Goal: Task Accomplishment & Management: Use online tool/utility

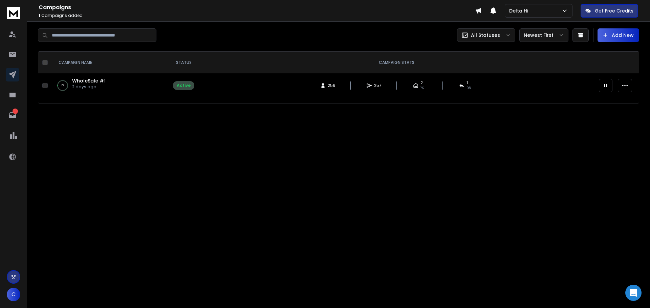
click at [85, 84] on span "WholeSale #1" at bounding box center [88, 80] width 33 height 7
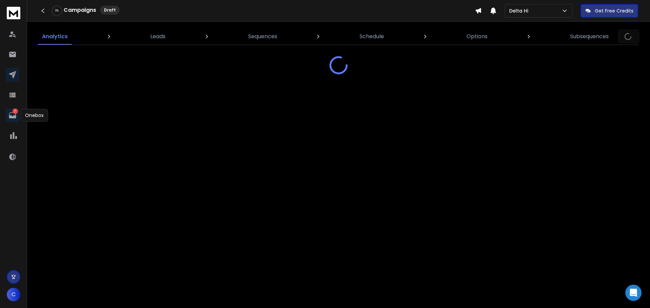
click at [14, 114] on icon at bounding box center [12, 115] width 8 height 8
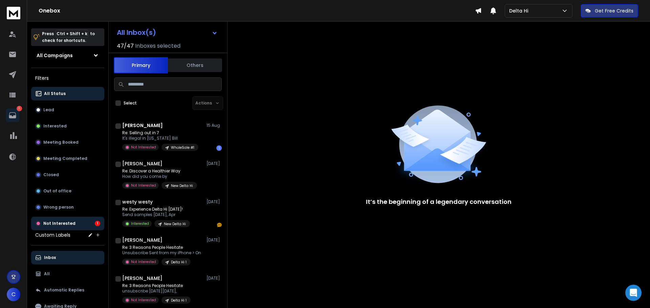
click at [64, 225] on p "Not Interested" at bounding box center [59, 223] width 32 height 5
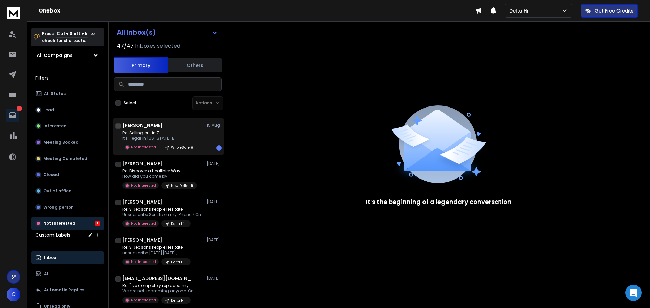
click at [167, 129] on div "[PERSON_NAME] [DATE]" at bounding box center [171, 125] width 99 height 7
click at [160, 130] on div "[PERSON_NAME] [DATE] Re: Selling out in 7 It's illegal in [US_STATE] Bill Not I…" at bounding box center [171, 136] width 99 height 29
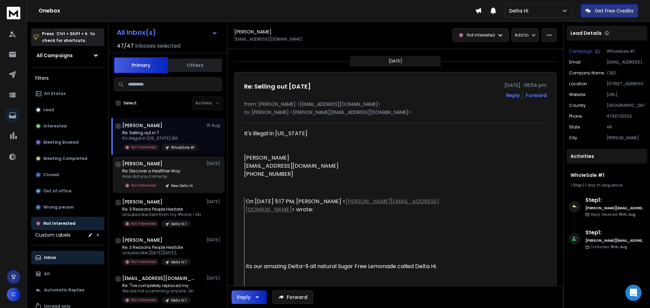
click at [178, 170] on p "Re: Discover a Healthier Way" at bounding box center [159, 171] width 75 height 5
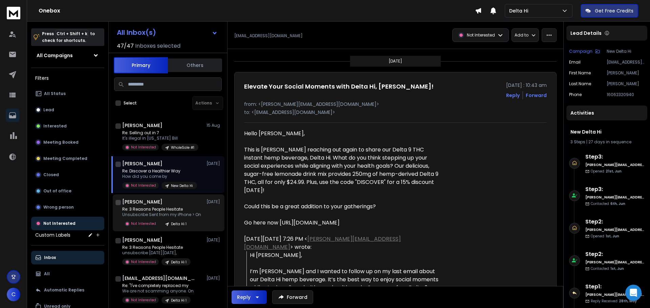
click at [185, 206] on div "[PERSON_NAME] [DATE] Re: 3 Reasons People Hesitate Unsubscribe Sent from my iPh…" at bounding box center [171, 213] width 99 height 29
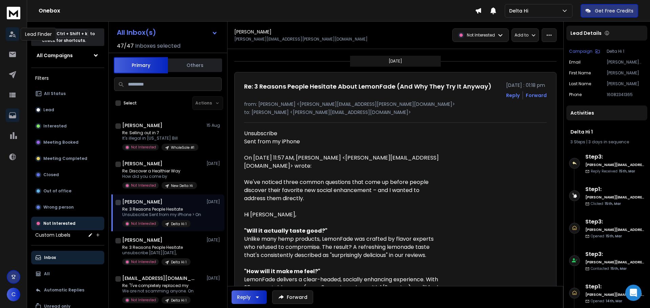
click at [12, 33] on circle at bounding box center [11, 32] width 3 height 3
